Goal: Task Accomplishment & Management: Manage account settings

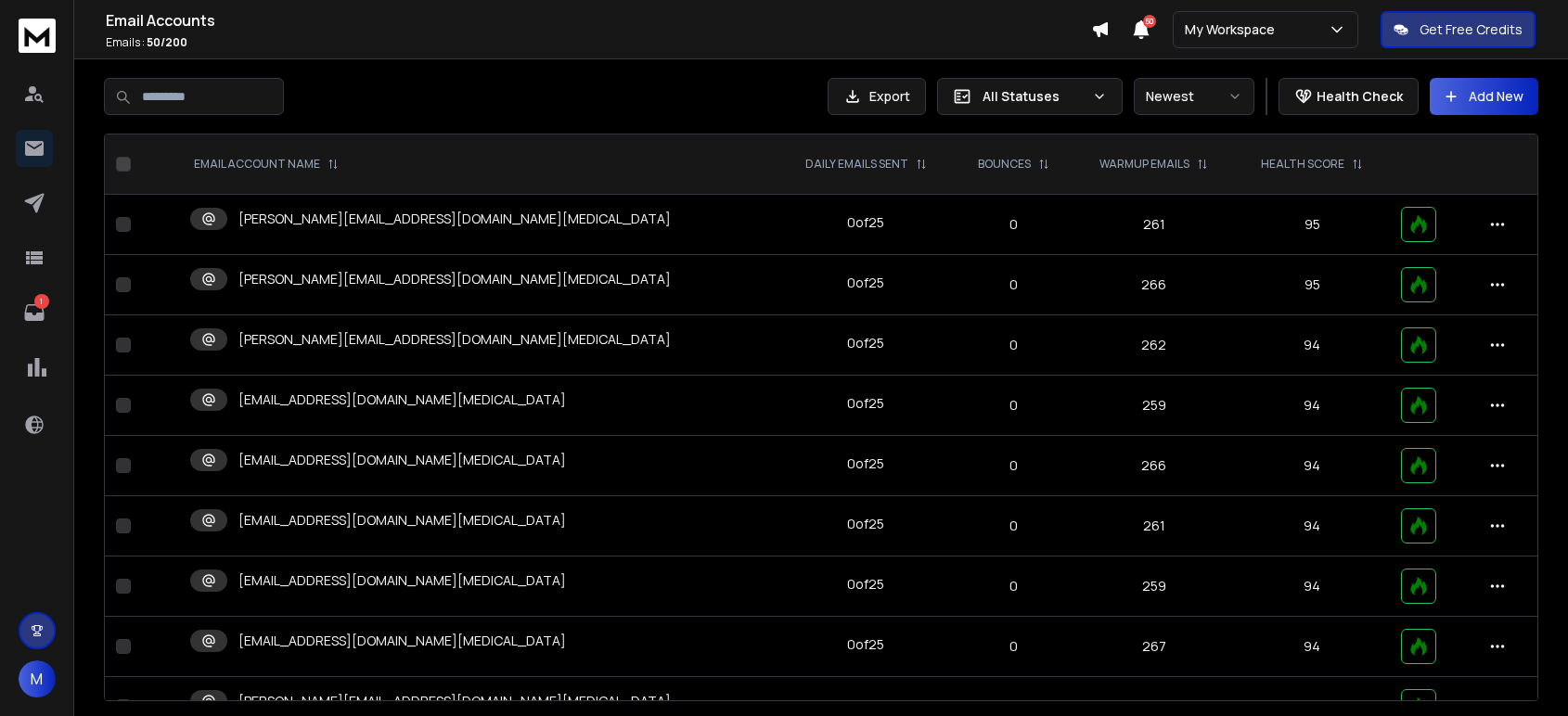
scroll to position [4, 0]
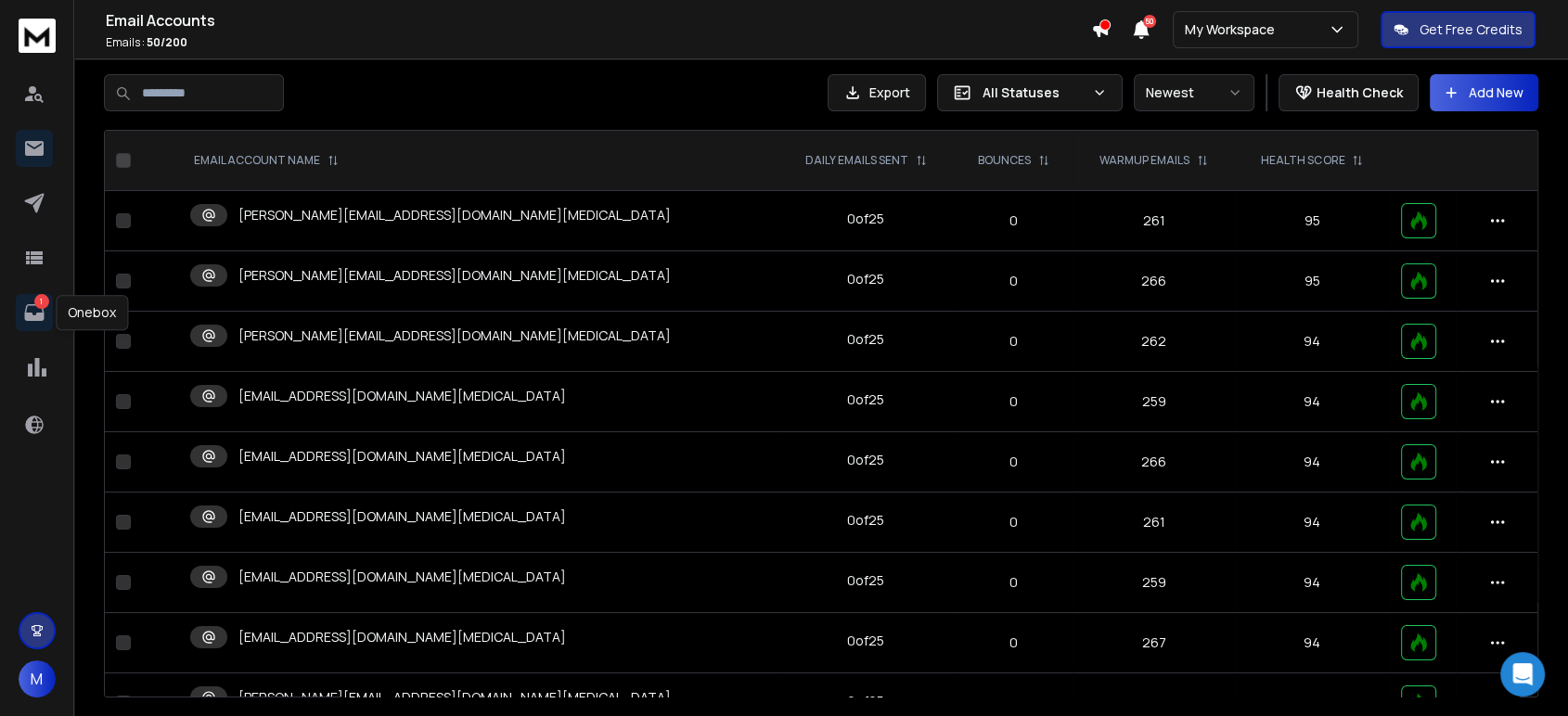
click at [33, 303] on icon at bounding box center [34, 312] width 22 height 22
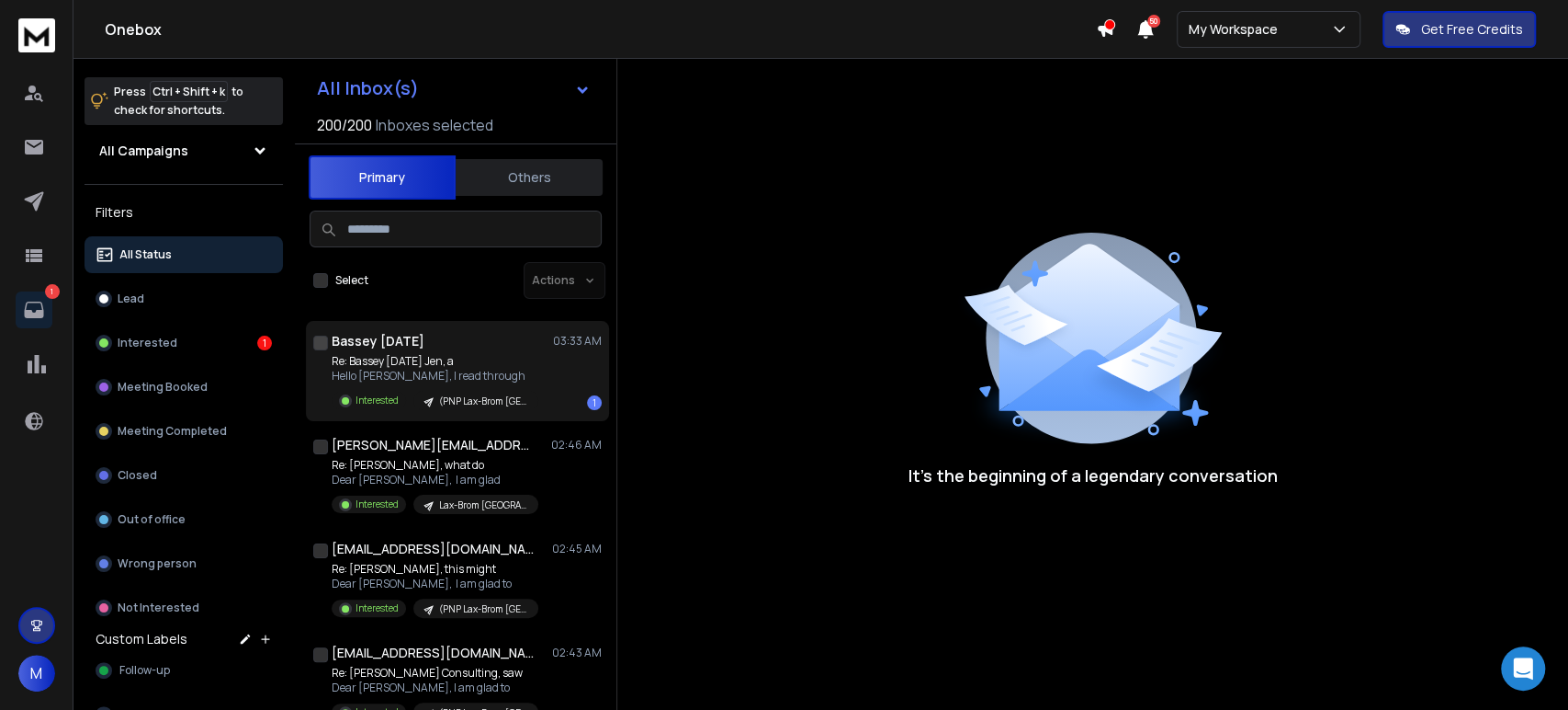
click at [416, 389] on div "Re: Bassey Sunday Jen, a Hello Marta, I read through Interested (PNP Lax-Brom E…" at bounding box center [434, 381] width 206 height 56
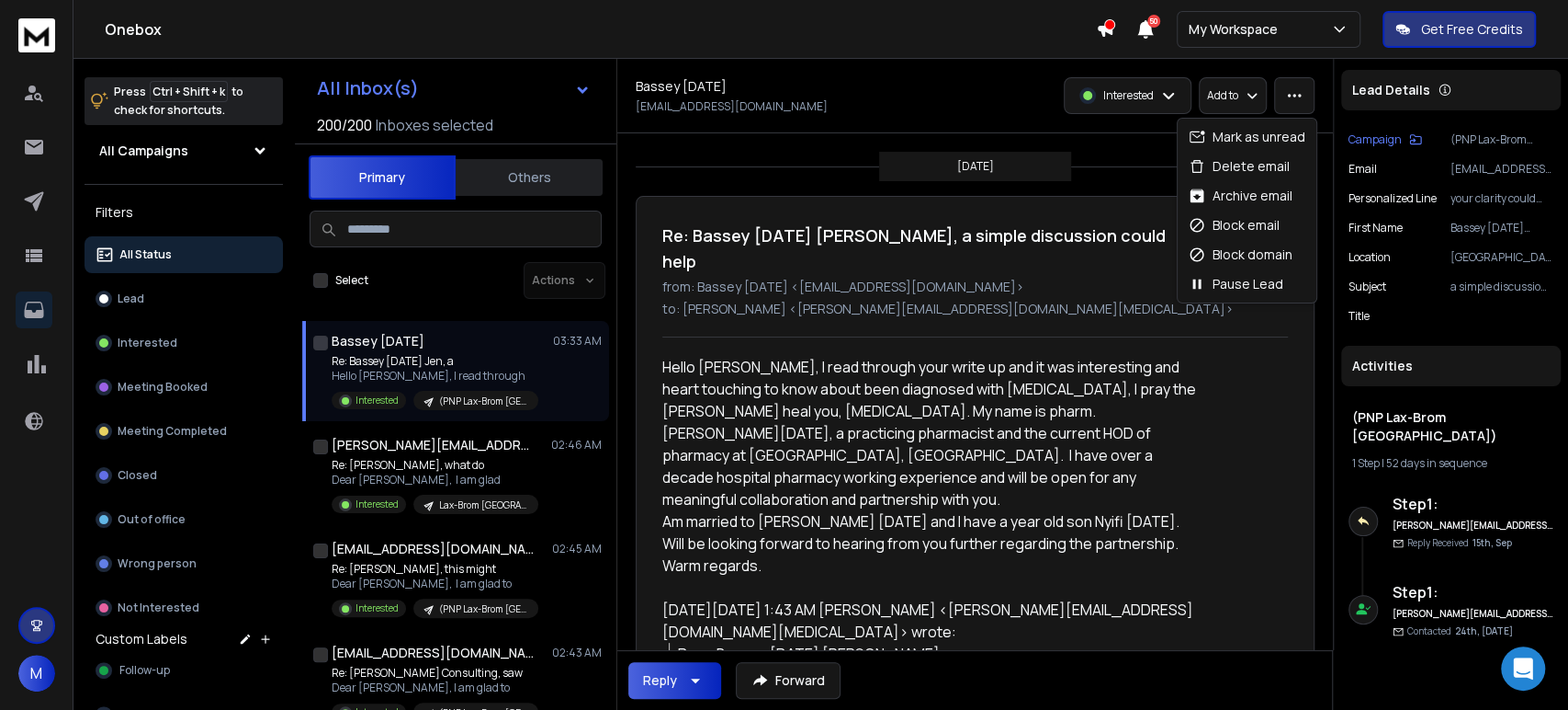
click at [1292, 97] on icon "button" at bounding box center [1294, 95] width 16 height 16
click at [1249, 129] on div "Mark as unread" at bounding box center [1247, 137] width 117 height 18
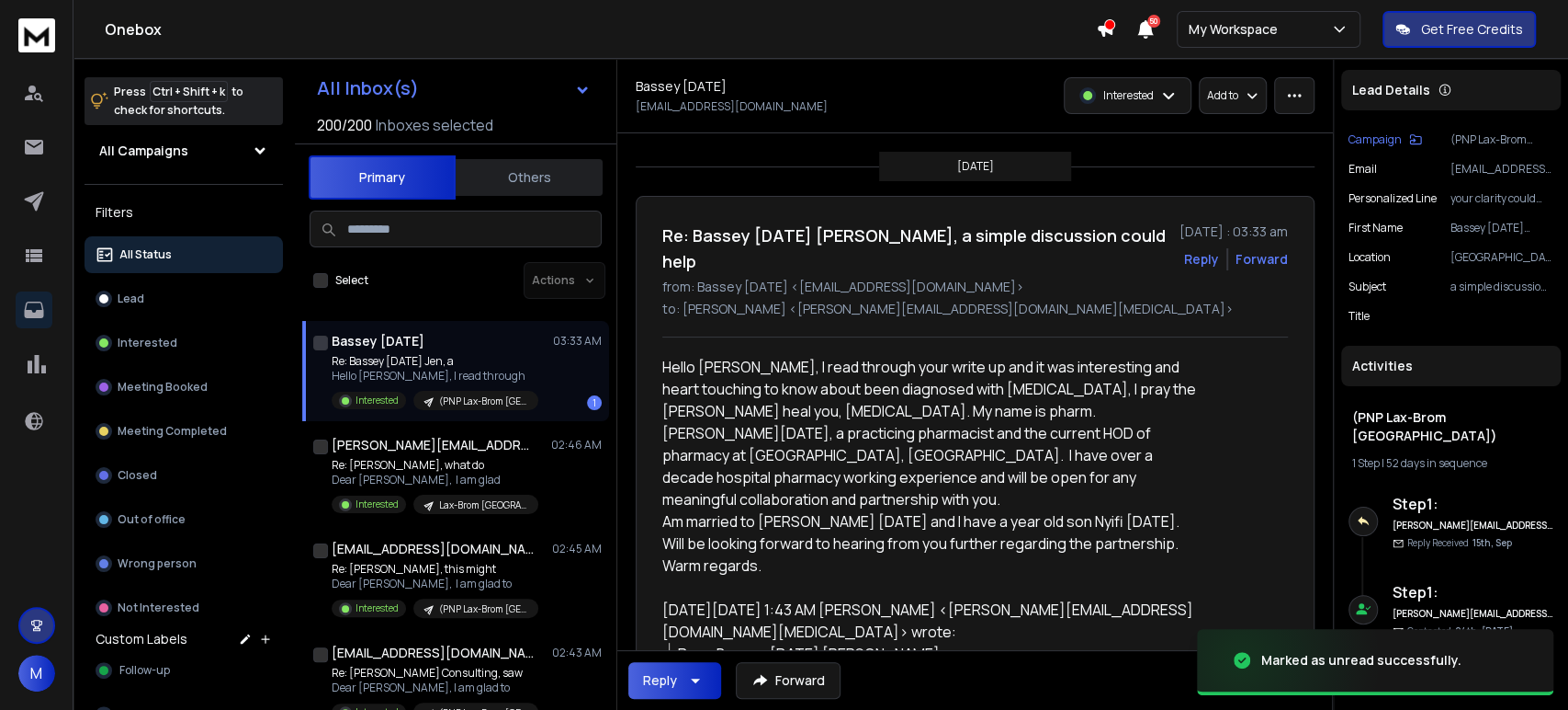
click at [965, 97] on div "Bassey Sunday Bassey Sunday basseysundayjen@gmail.com" at bounding box center [803, 96] width 334 height 36
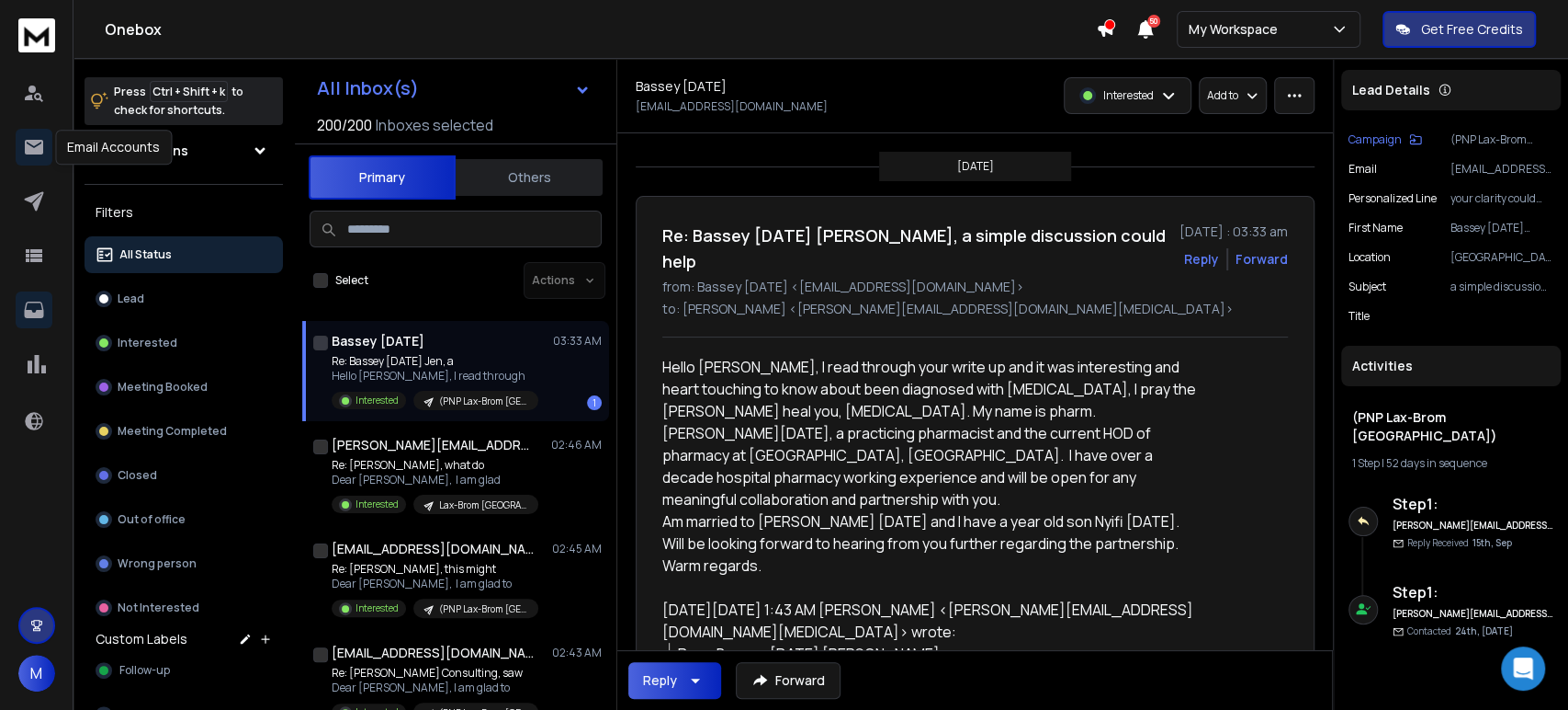
click at [36, 147] on icon at bounding box center [33, 146] width 18 height 14
